Goal: Task Accomplishment & Management: Manage account settings

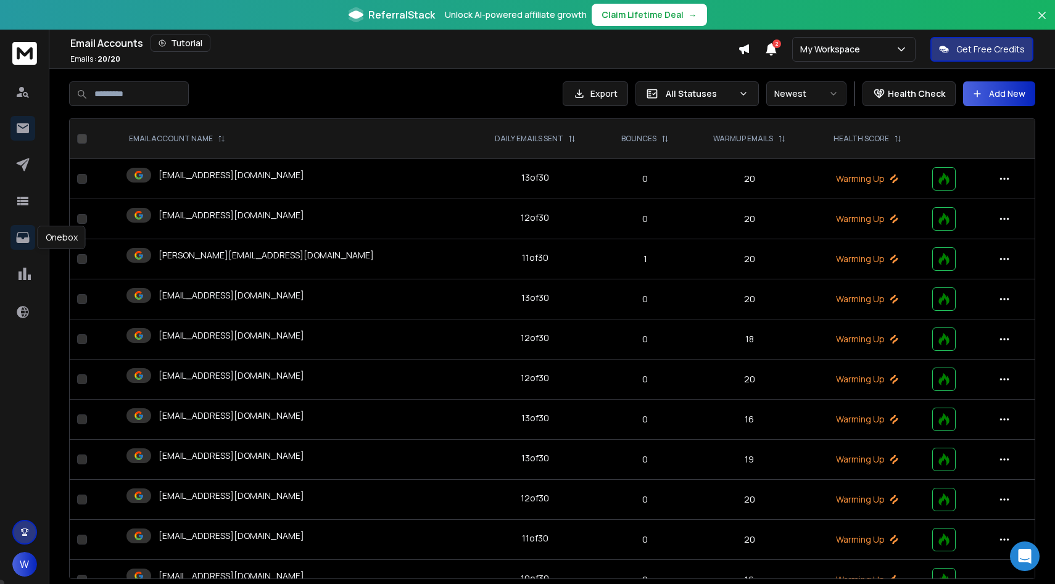
click at [27, 236] on icon at bounding box center [22, 237] width 15 height 15
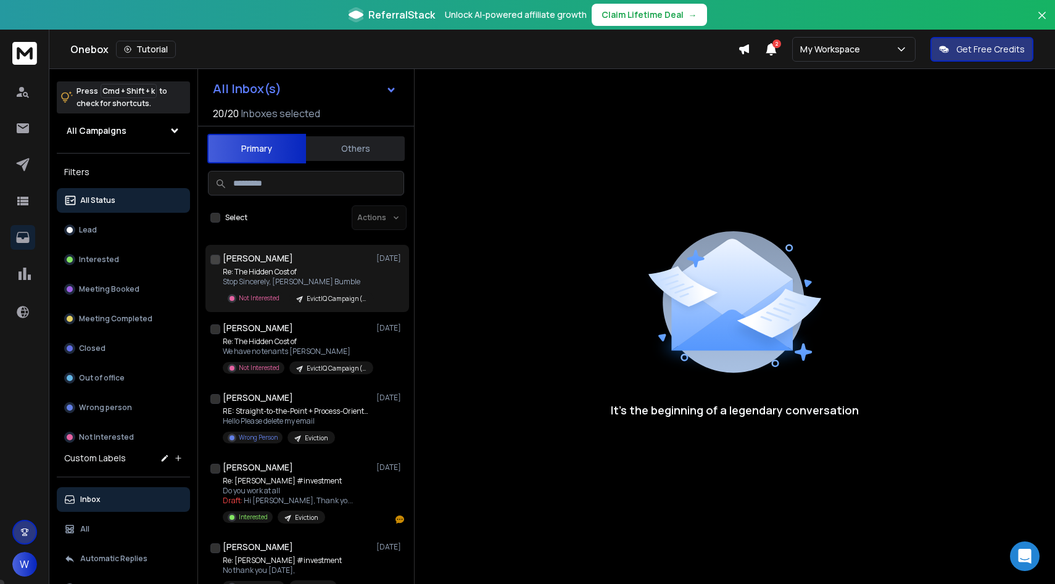
click at [269, 267] on div "[PERSON_NAME] [DATE] Re: The Hidden Cost of Stop Sincerely, [PERSON_NAME] Bumbl…" at bounding box center [313, 278] width 181 height 52
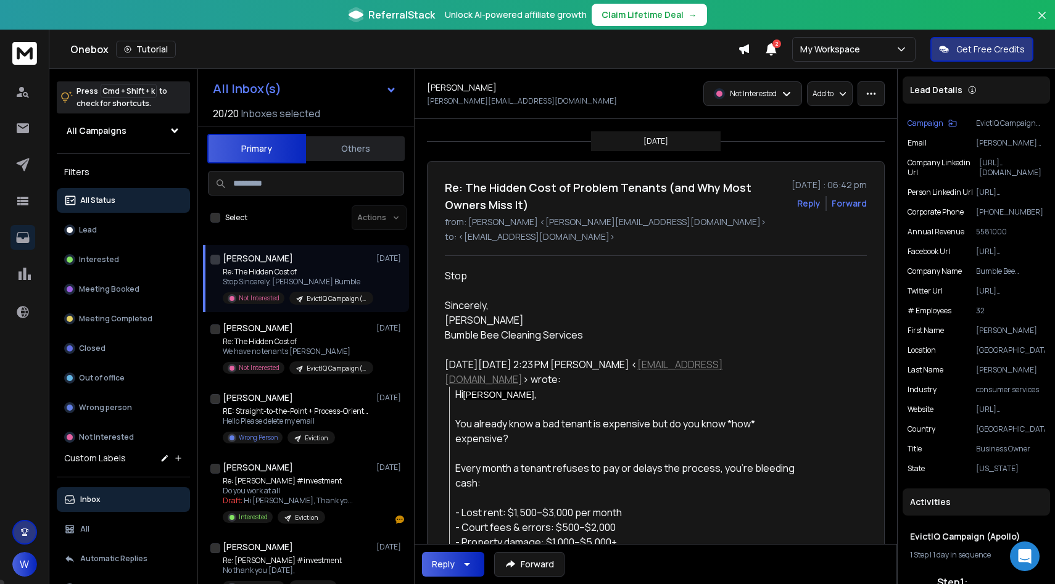
click at [871, 100] on button "button" at bounding box center [871, 93] width 27 height 25
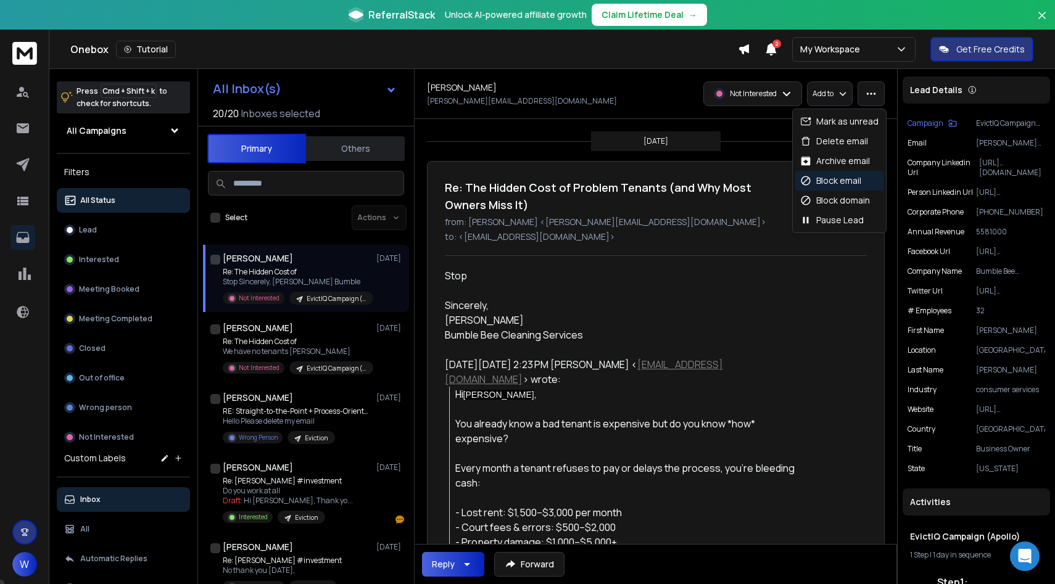
click at [847, 186] on div "Block email" at bounding box center [830, 181] width 61 height 12
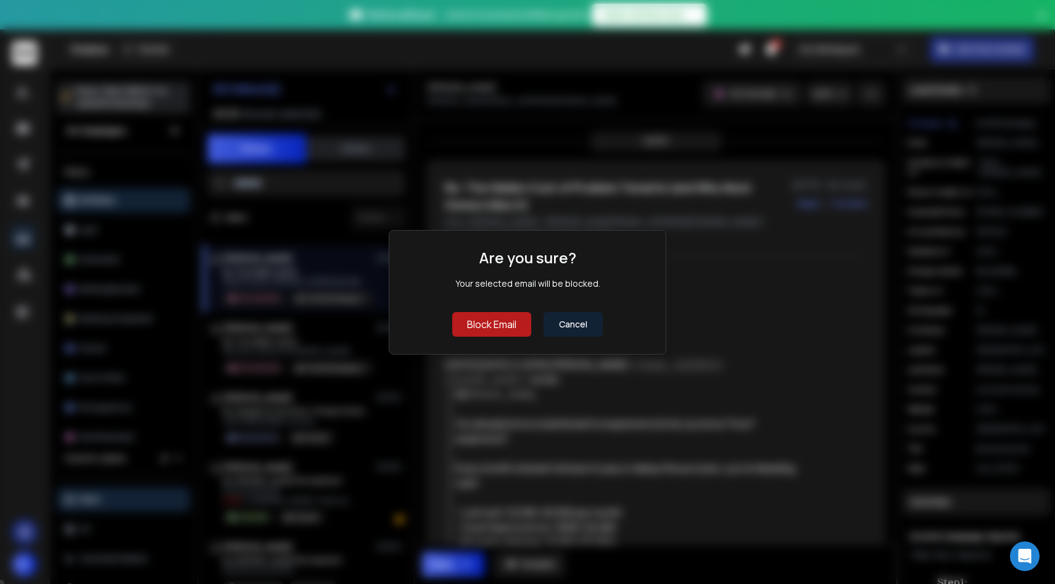
click at [519, 334] on button "Block Email" at bounding box center [491, 324] width 79 height 25
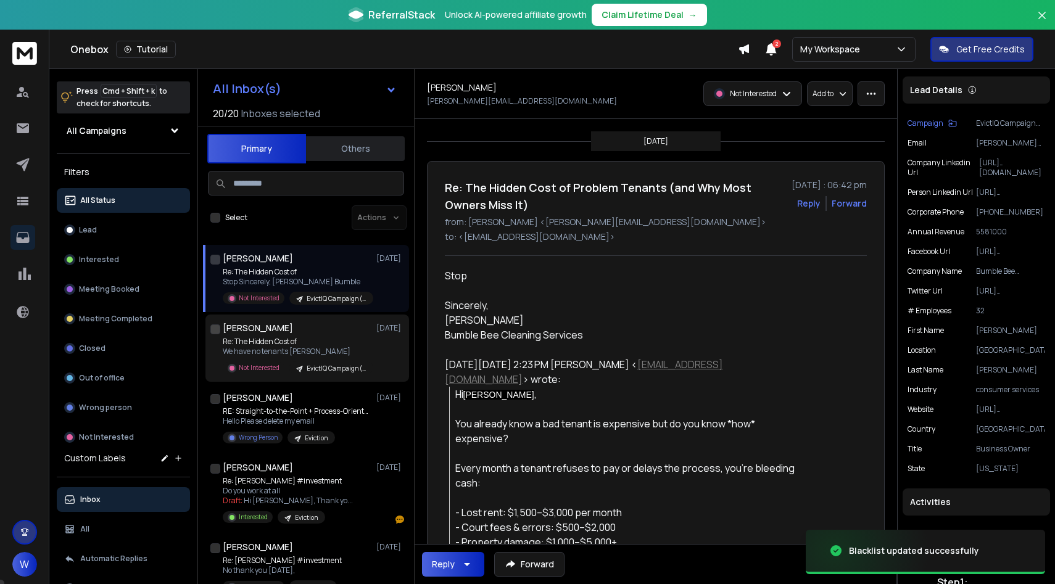
click at [262, 337] on p "Re: The Hidden Cost of" at bounding box center [297, 342] width 148 height 10
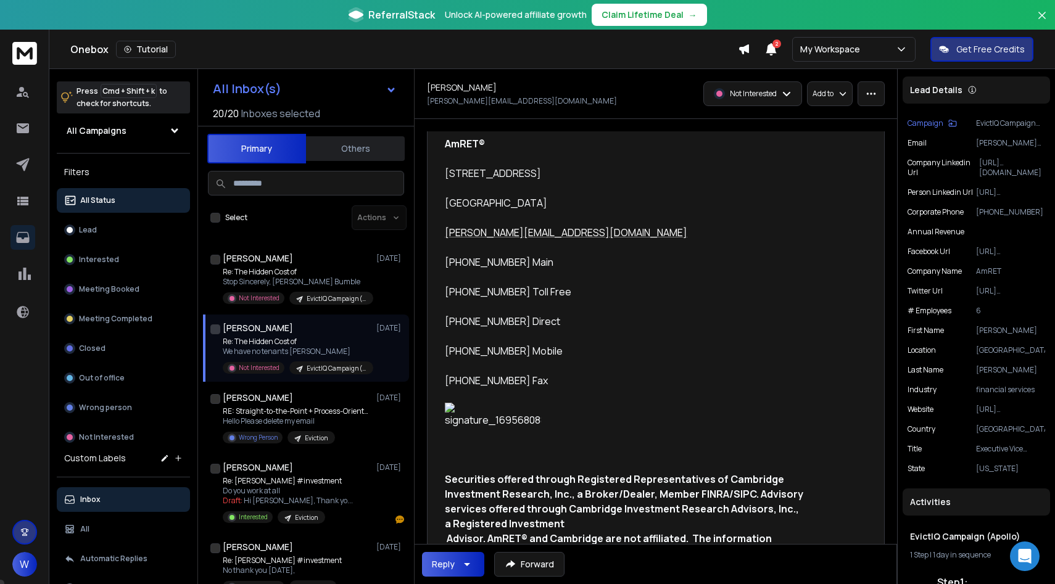
scroll to position [296, 0]
drag, startPoint x: 536, startPoint y: 237, endPoint x: 482, endPoint y: 237, distance: 53.1
click at [482, 237] on p "[PERSON_NAME][EMAIL_ADDRESS][DOMAIN_NAME]" at bounding box center [625, 232] width 360 height 15
copy span "[DOMAIN_NAME]"
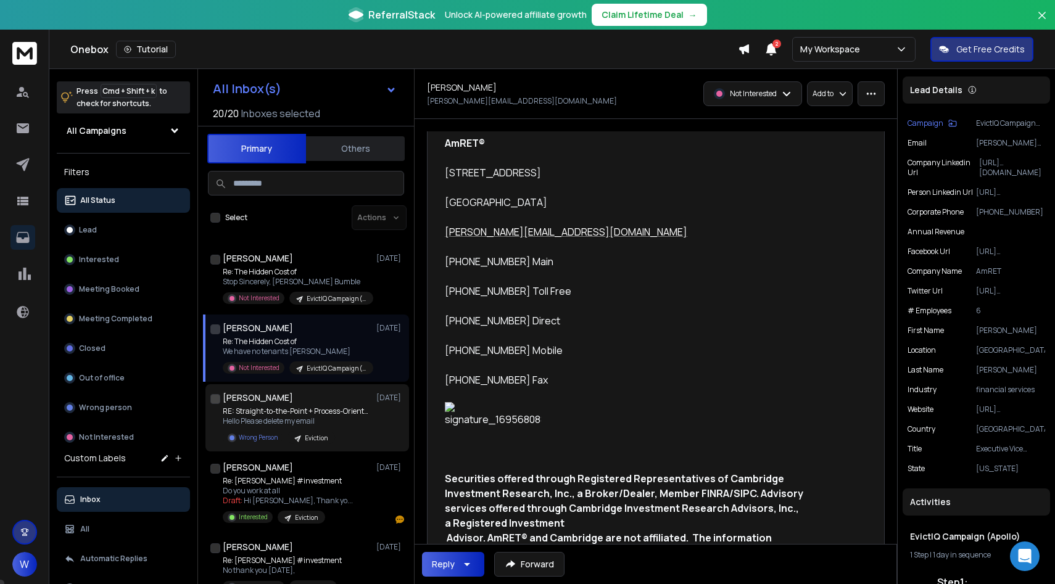
click at [292, 413] on p "RE: Straight-to-the-Point + Process-Oriented" at bounding box center [297, 412] width 148 height 10
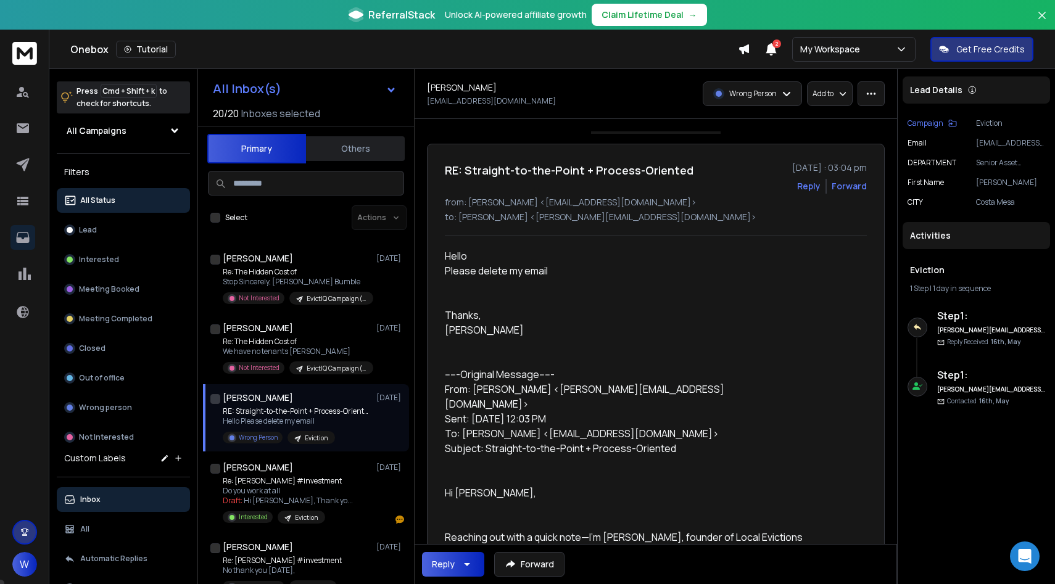
scroll to position [0, 0]
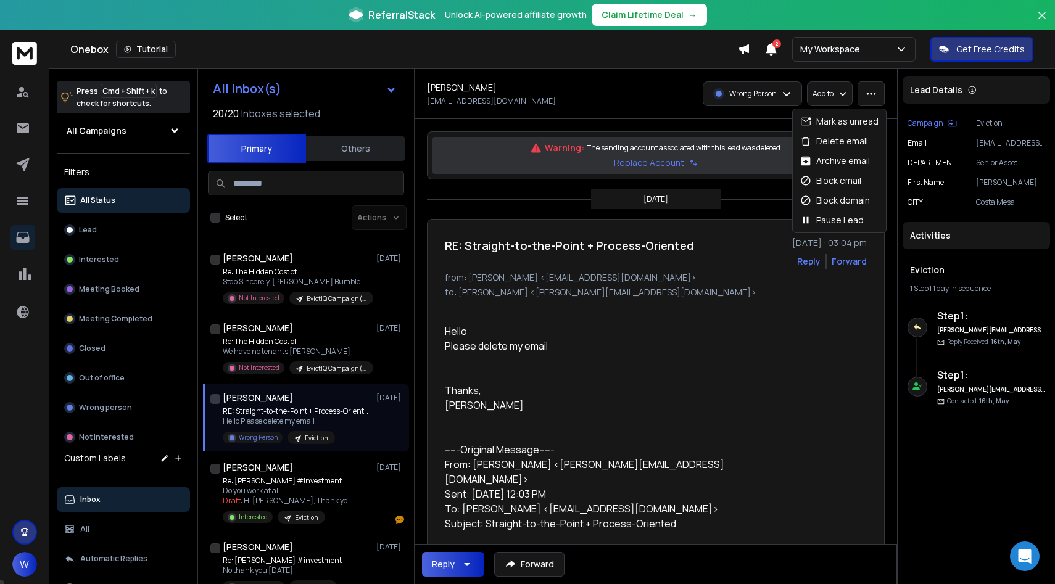
click at [866, 93] on icon "button" at bounding box center [871, 93] width 11 height 11
click at [850, 182] on div "Block email" at bounding box center [830, 181] width 61 height 12
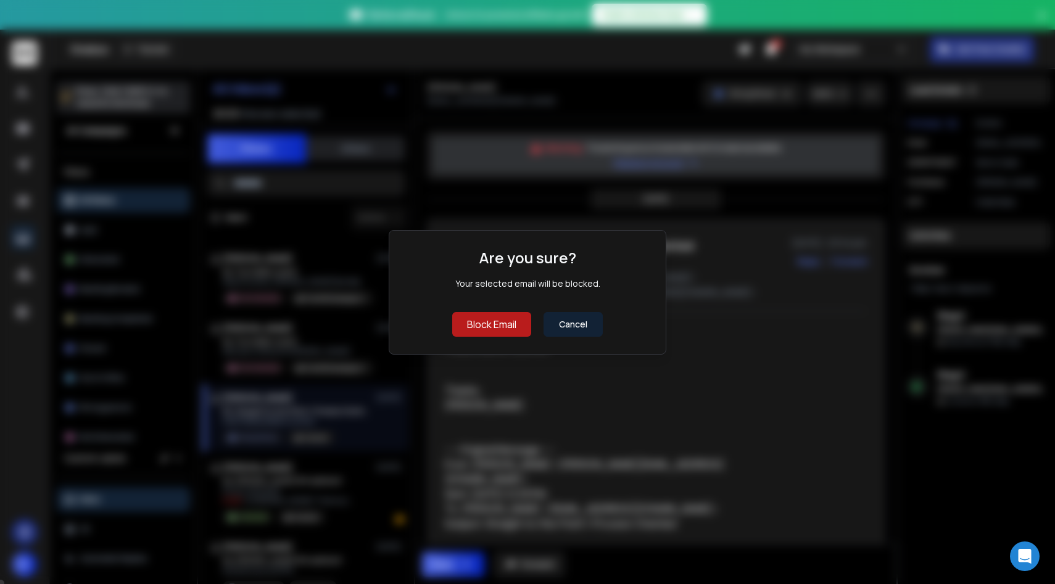
click at [480, 323] on button "Block Email" at bounding box center [491, 324] width 79 height 25
